Goal: Task Accomplishment & Management: Use online tool/utility

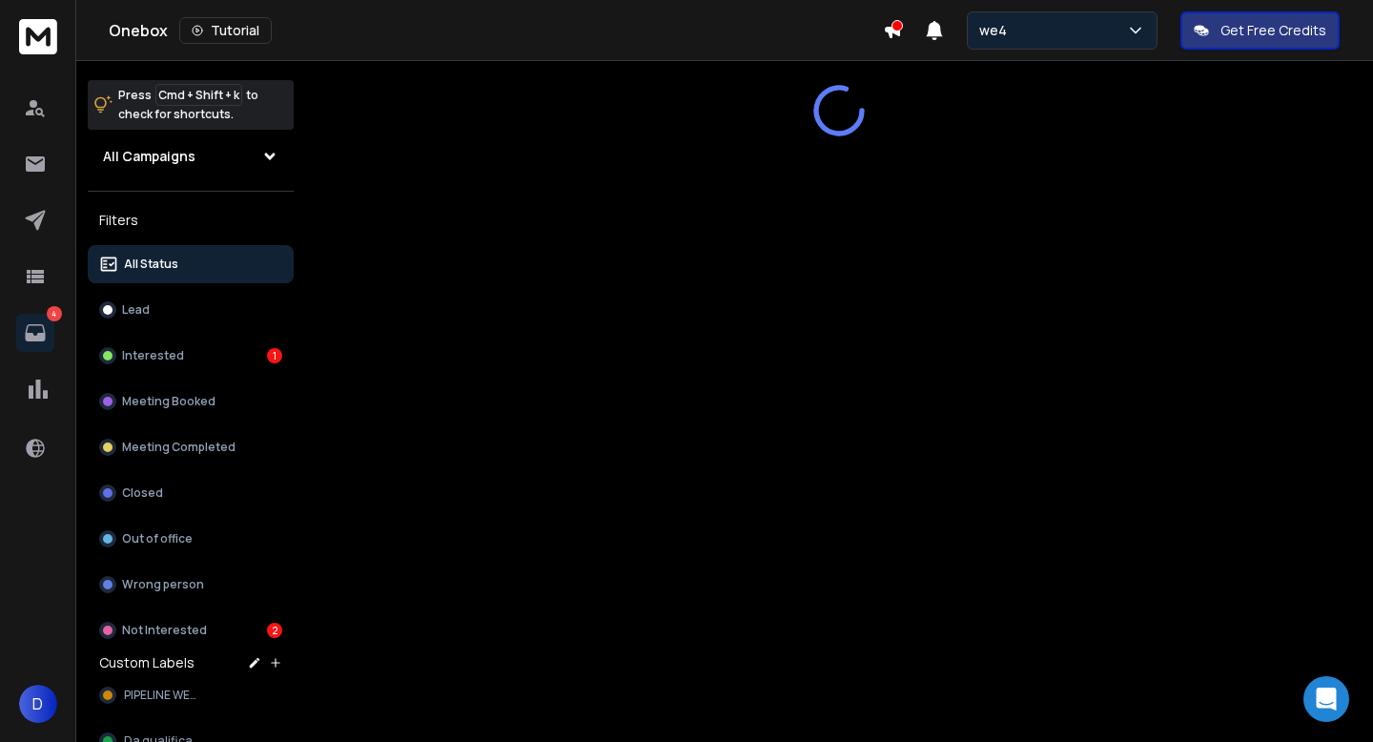
click at [1046, 35] on div "we4" at bounding box center [1062, 30] width 166 height 19
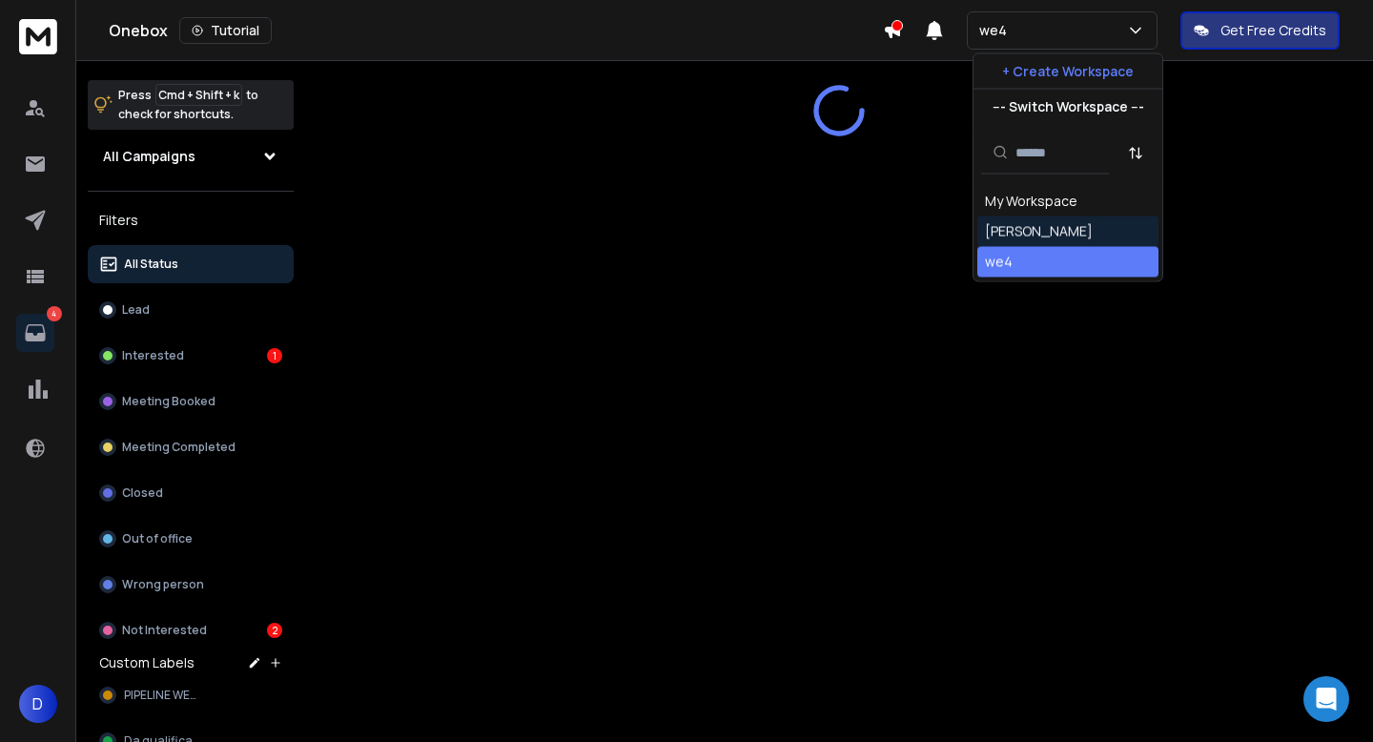
click at [1054, 224] on div "[PERSON_NAME]" at bounding box center [1039, 231] width 108 height 19
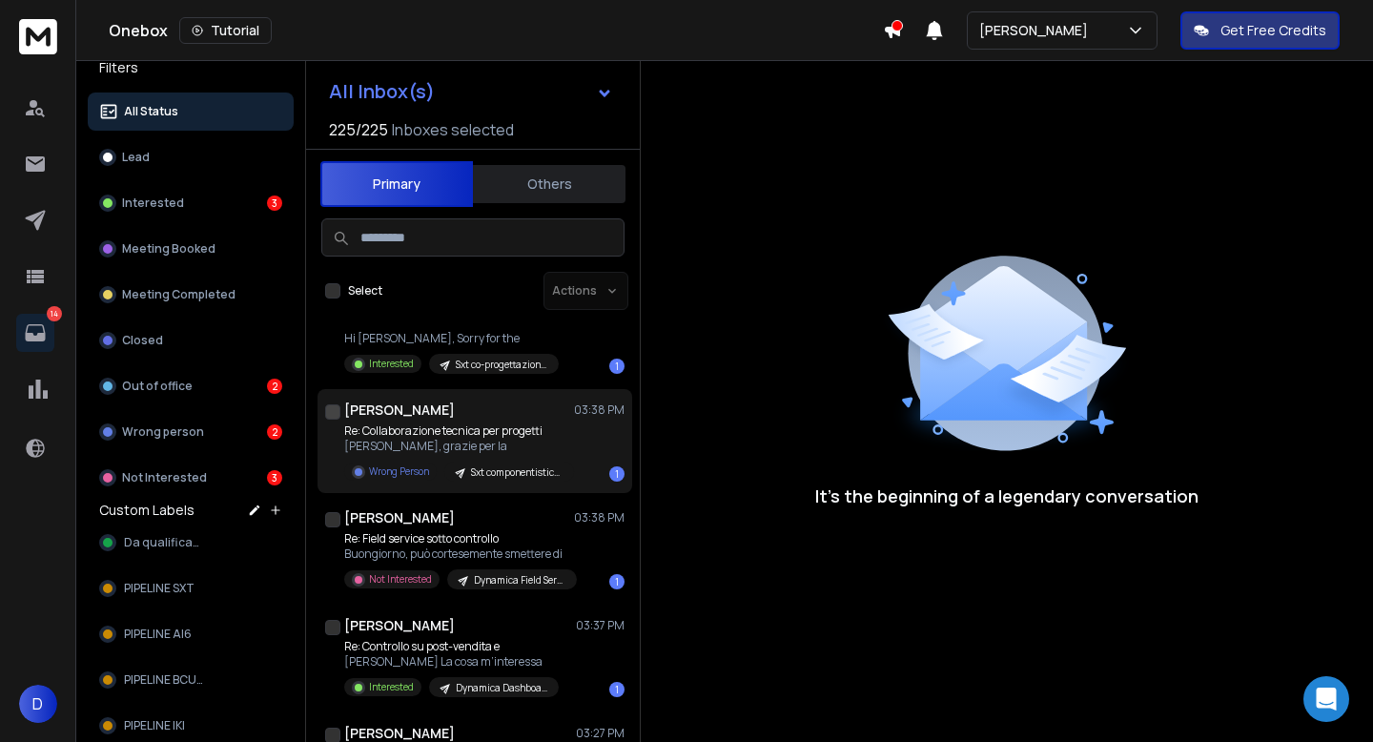
scroll to position [52, 0]
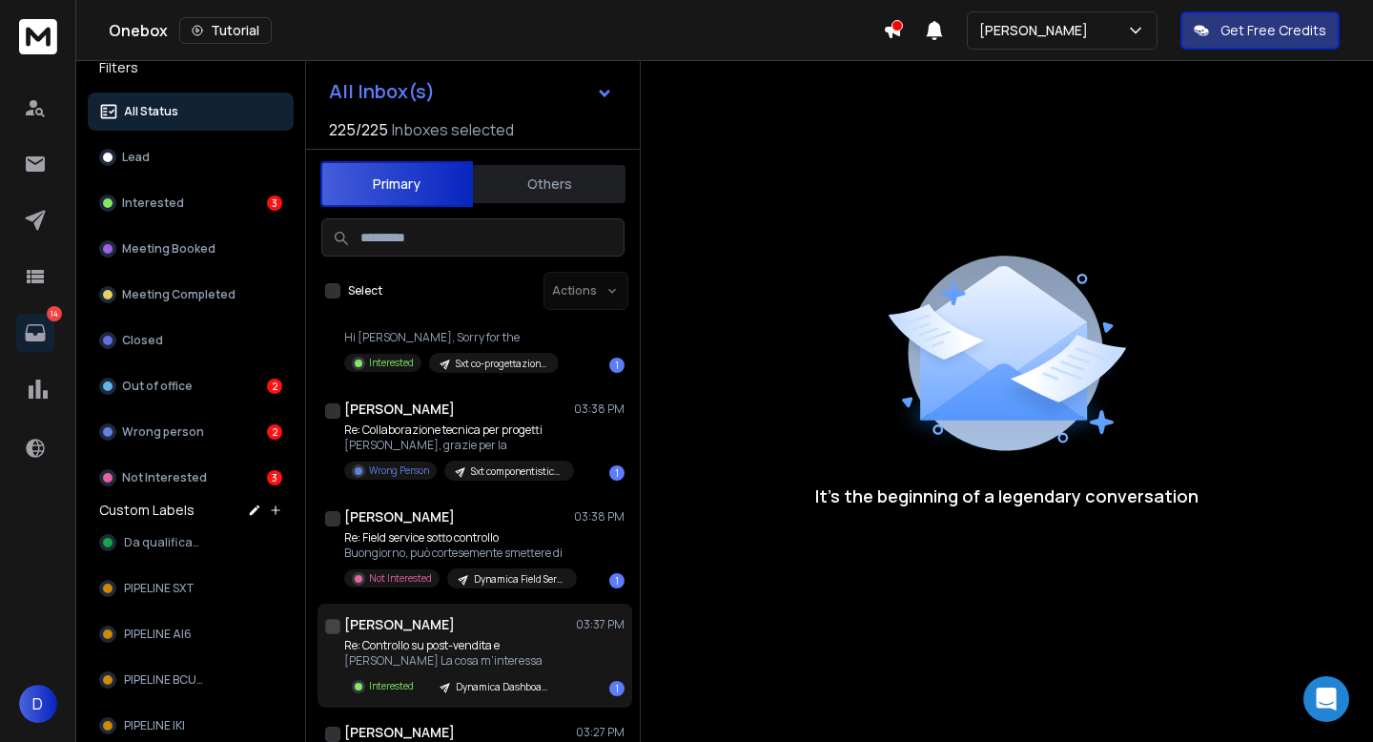
click at [587, 662] on div "Re: Controllo su post-vendita e Ciao Edoardo La cosa m’interessa Interested Dyn…" at bounding box center [484, 667] width 280 height 58
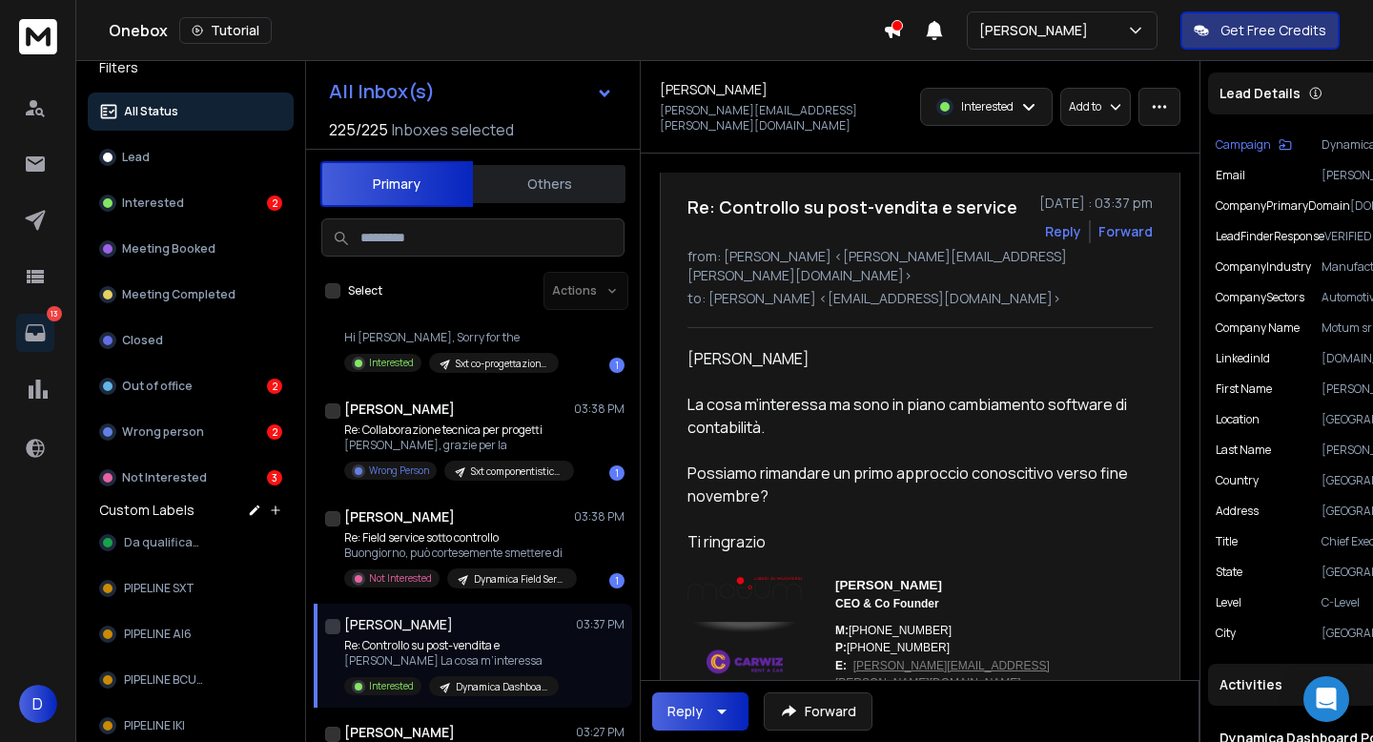
click at [1175, 108] on button "button" at bounding box center [1159, 107] width 42 height 38
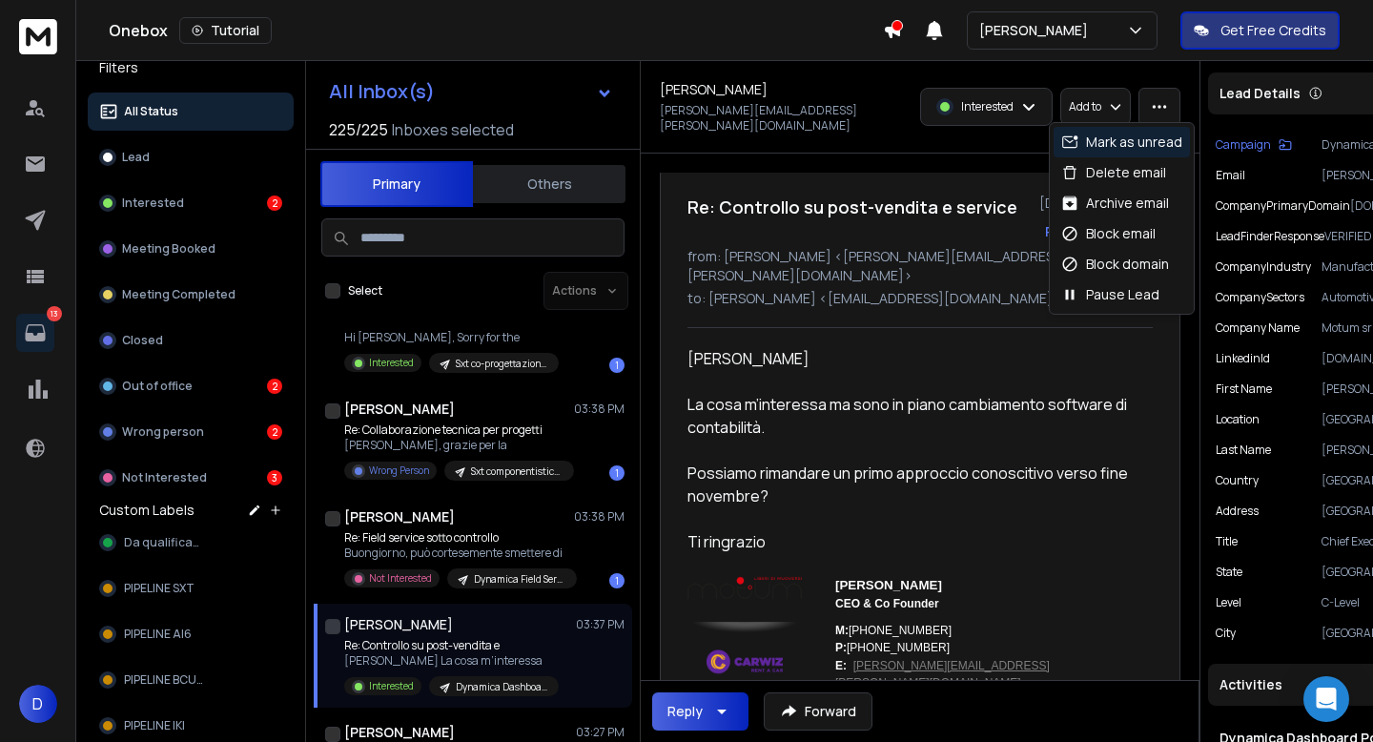
click at [1123, 145] on div "Mark as unread" at bounding box center [1121, 142] width 121 height 19
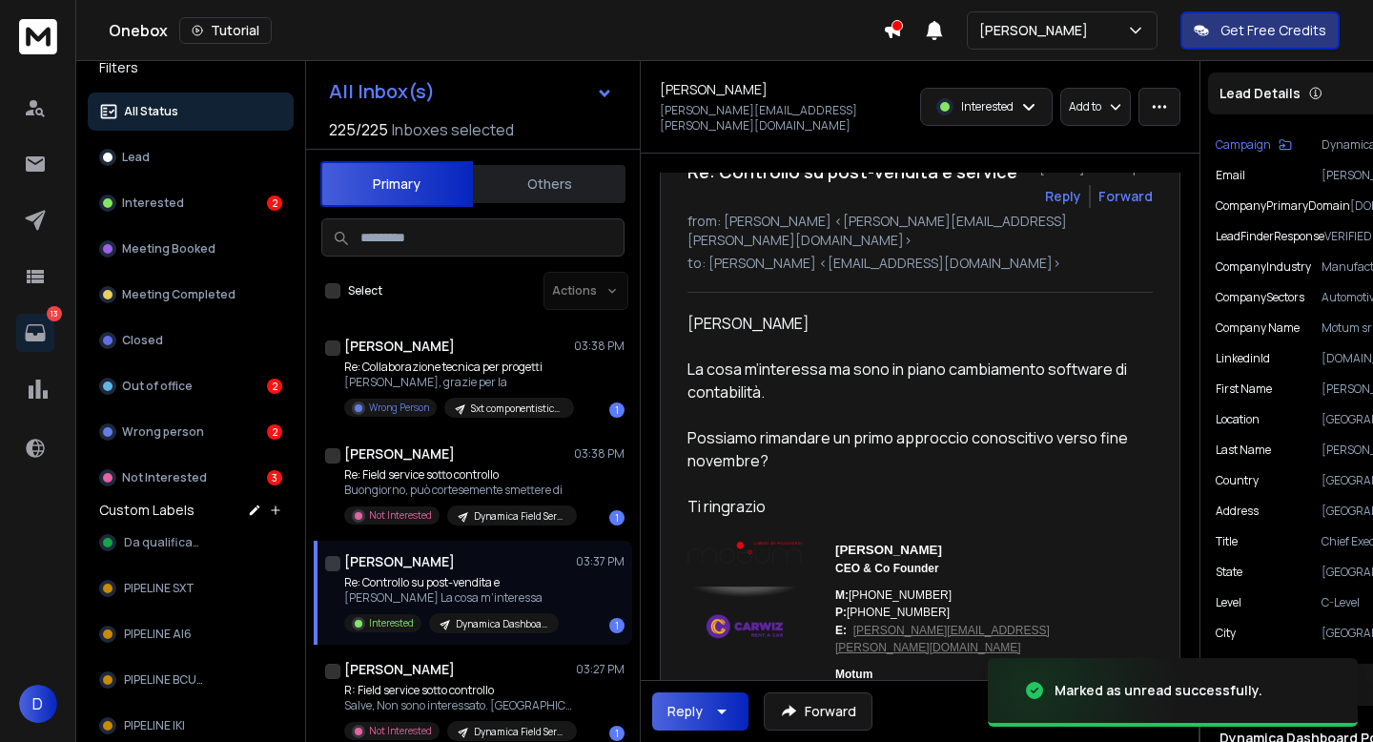
scroll to position [257, 0]
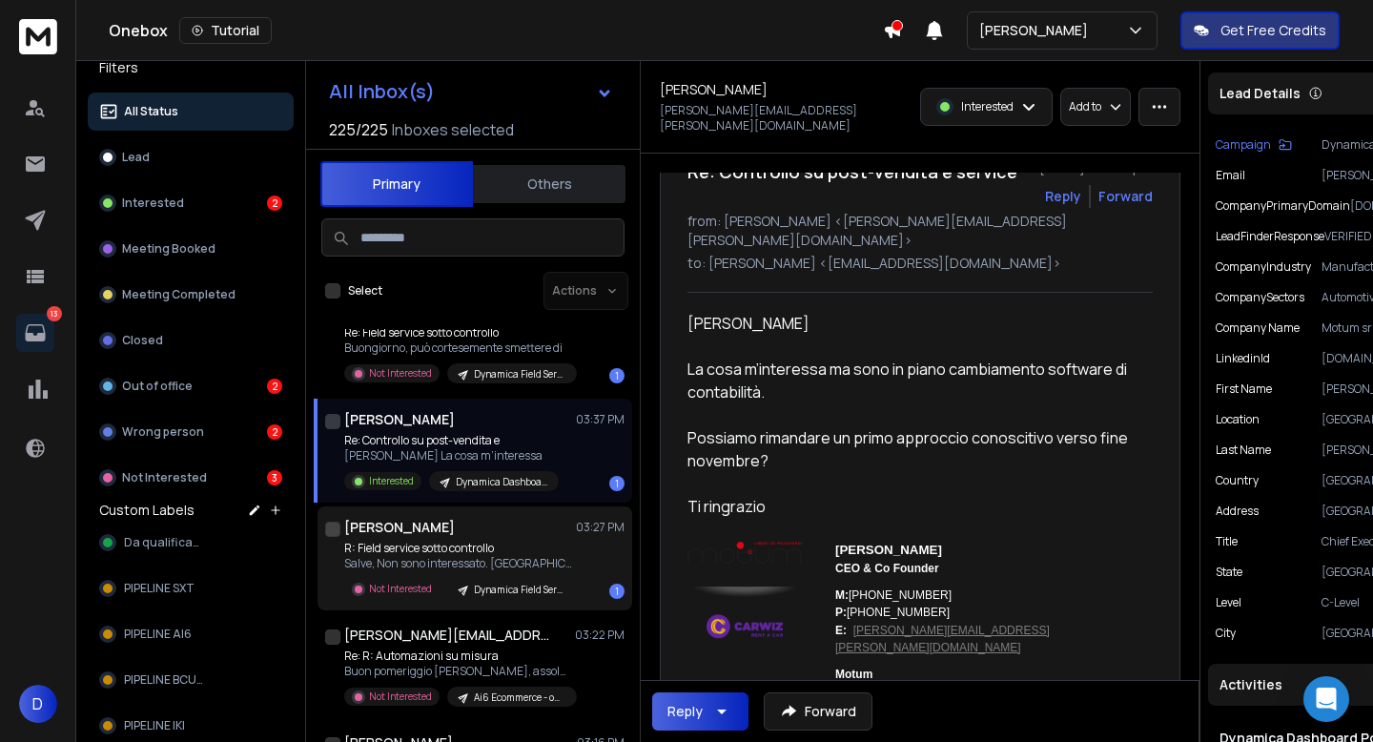
click at [549, 572] on div "R: Field service sotto controllo Salve, Non sono interessato. Cordiali Not Inte…" at bounding box center [460, 570] width 233 height 58
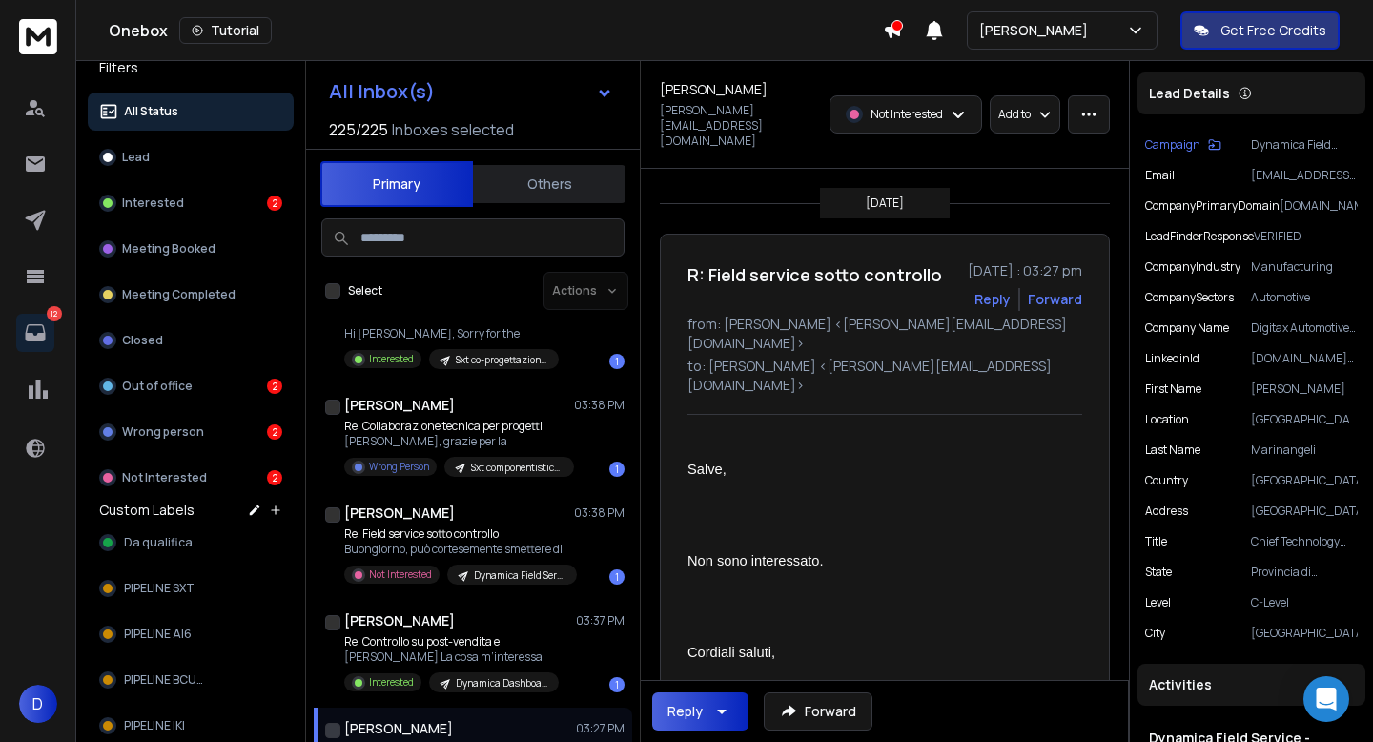
scroll to position [0, 0]
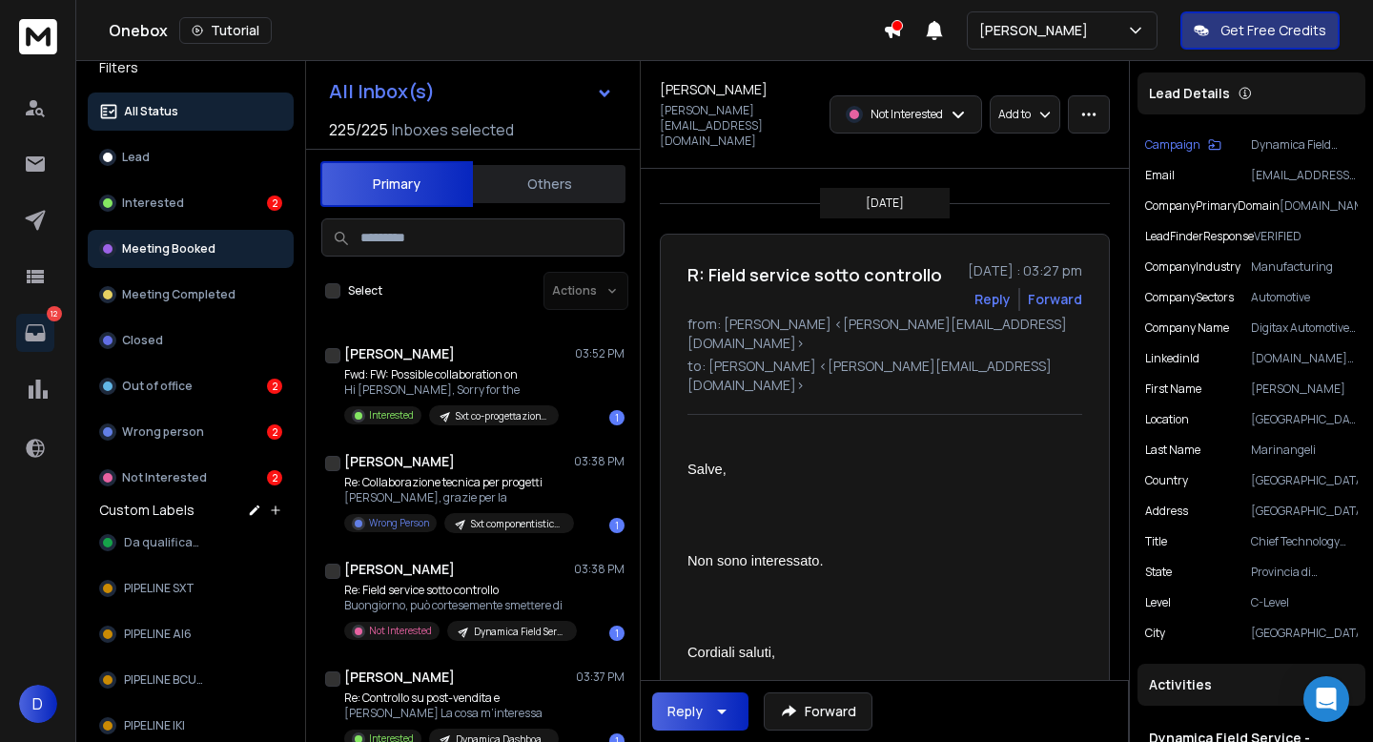
click at [184, 243] on p "Meeting Booked" at bounding box center [168, 248] width 93 height 15
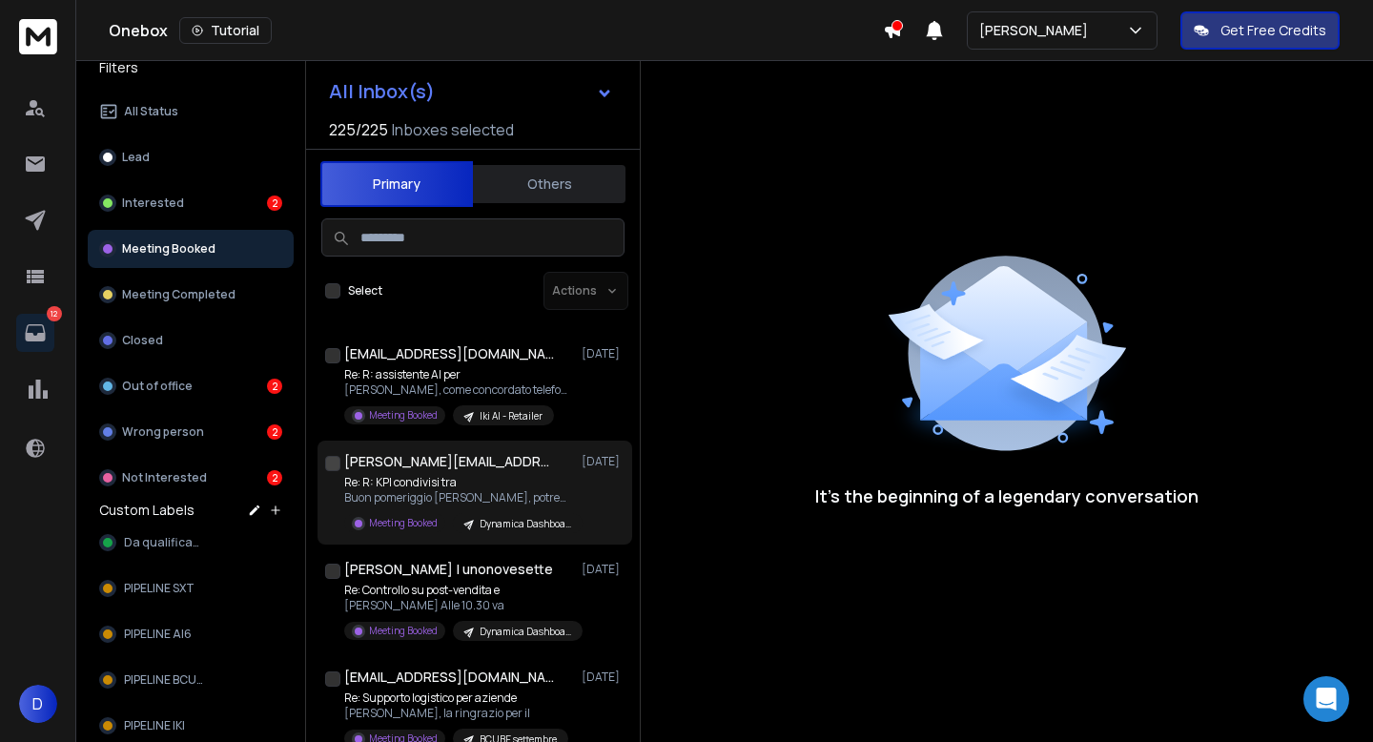
click at [582, 465] on p "10 Oct" at bounding box center [603, 461] width 43 height 15
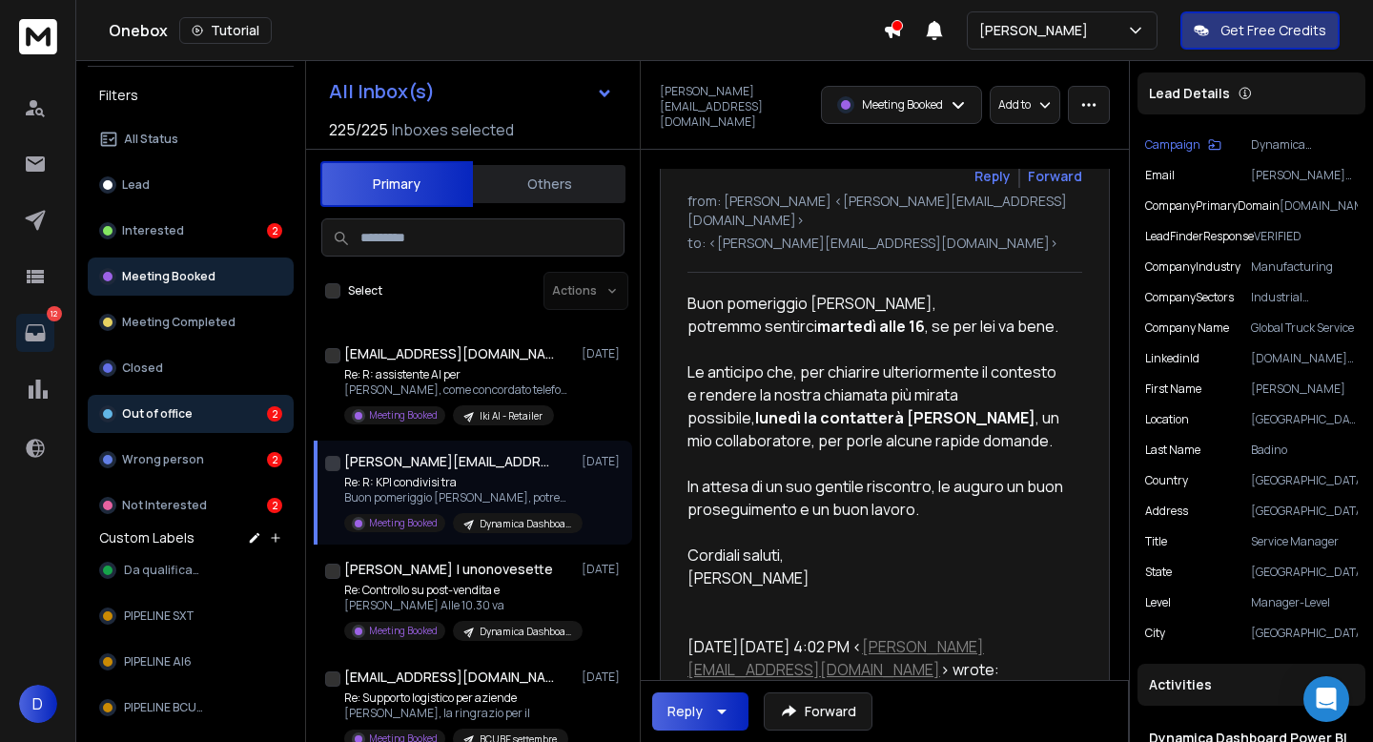
scroll to position [110, 0]
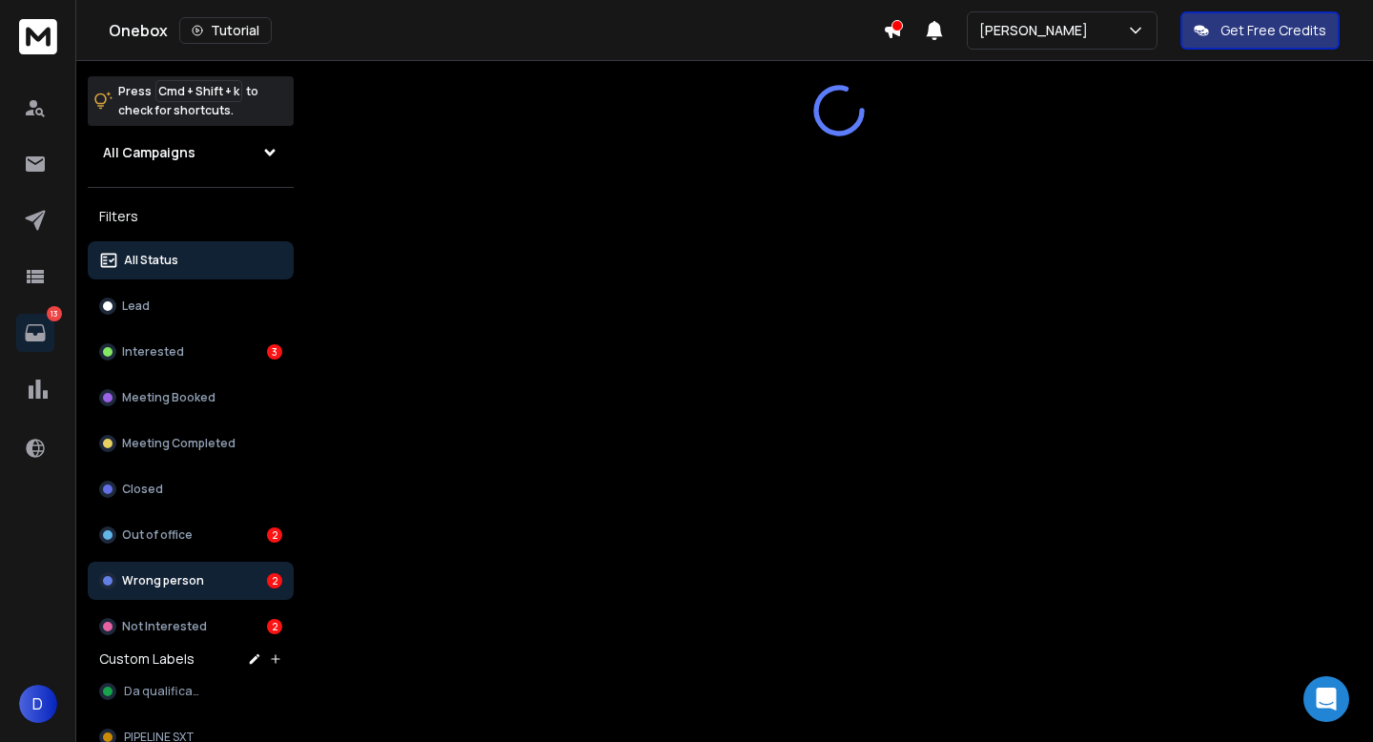
scroll to position [40, 0]
